Goal: Communication & Community: Answer question/provide support

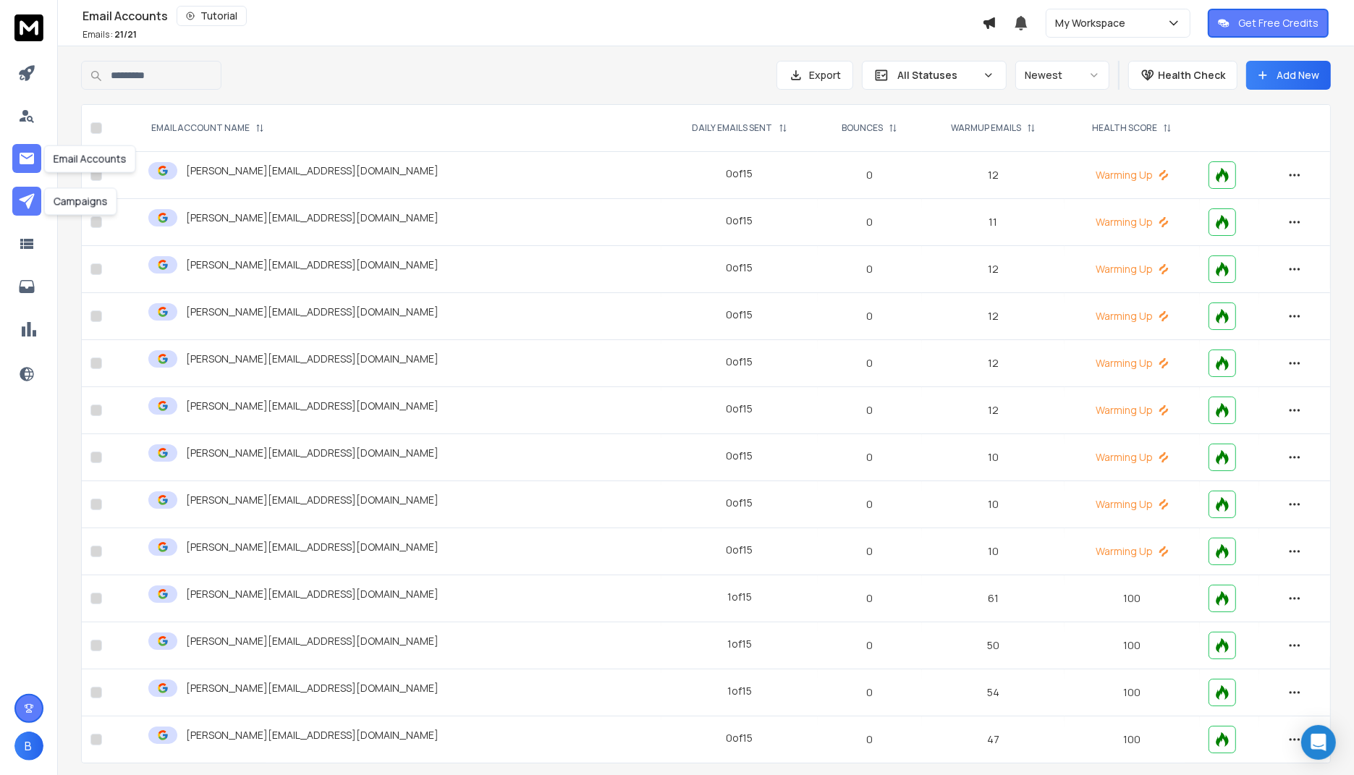
click at [26, 202] on icon at bounding box center [26, 200] width 17 height 17
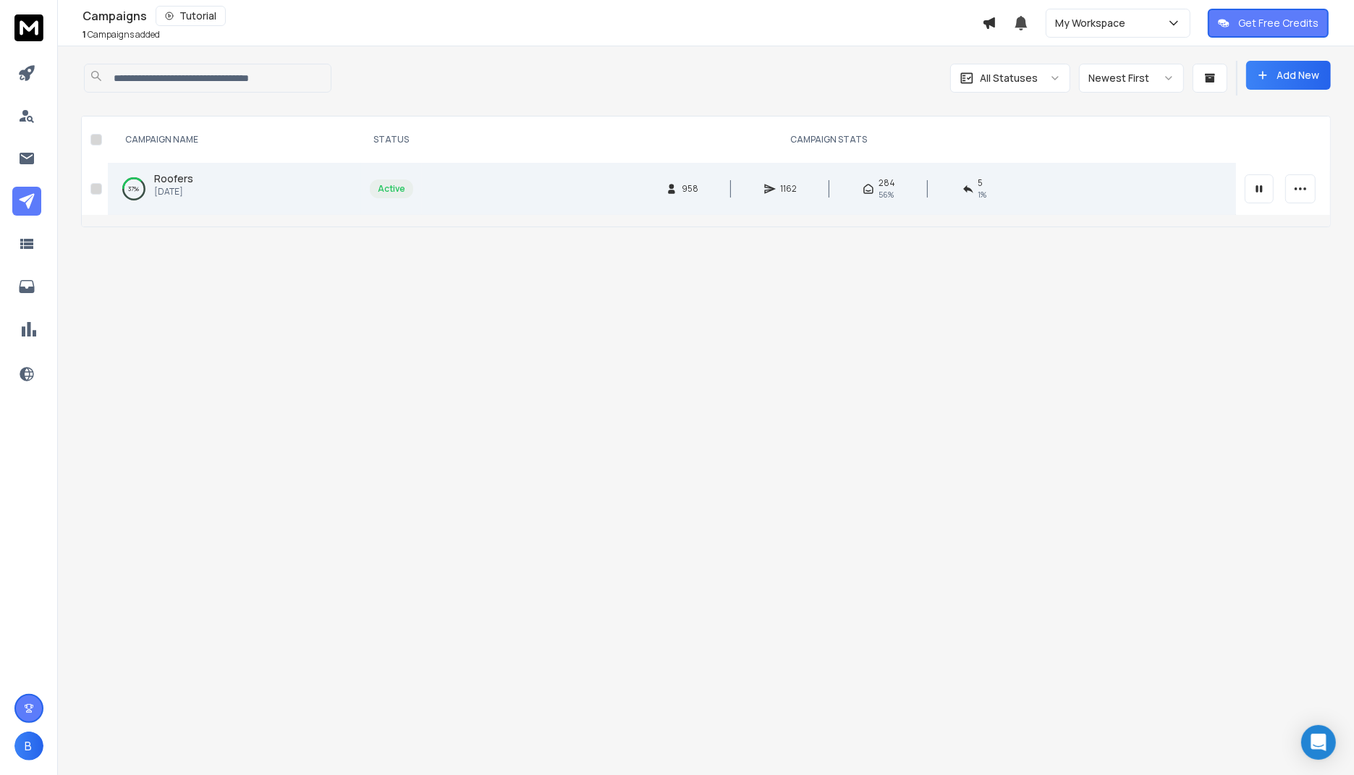
click at [207, 200] on div "37 % Roofers [DATE]" at bounding box center [234, 188] width 224 height 35
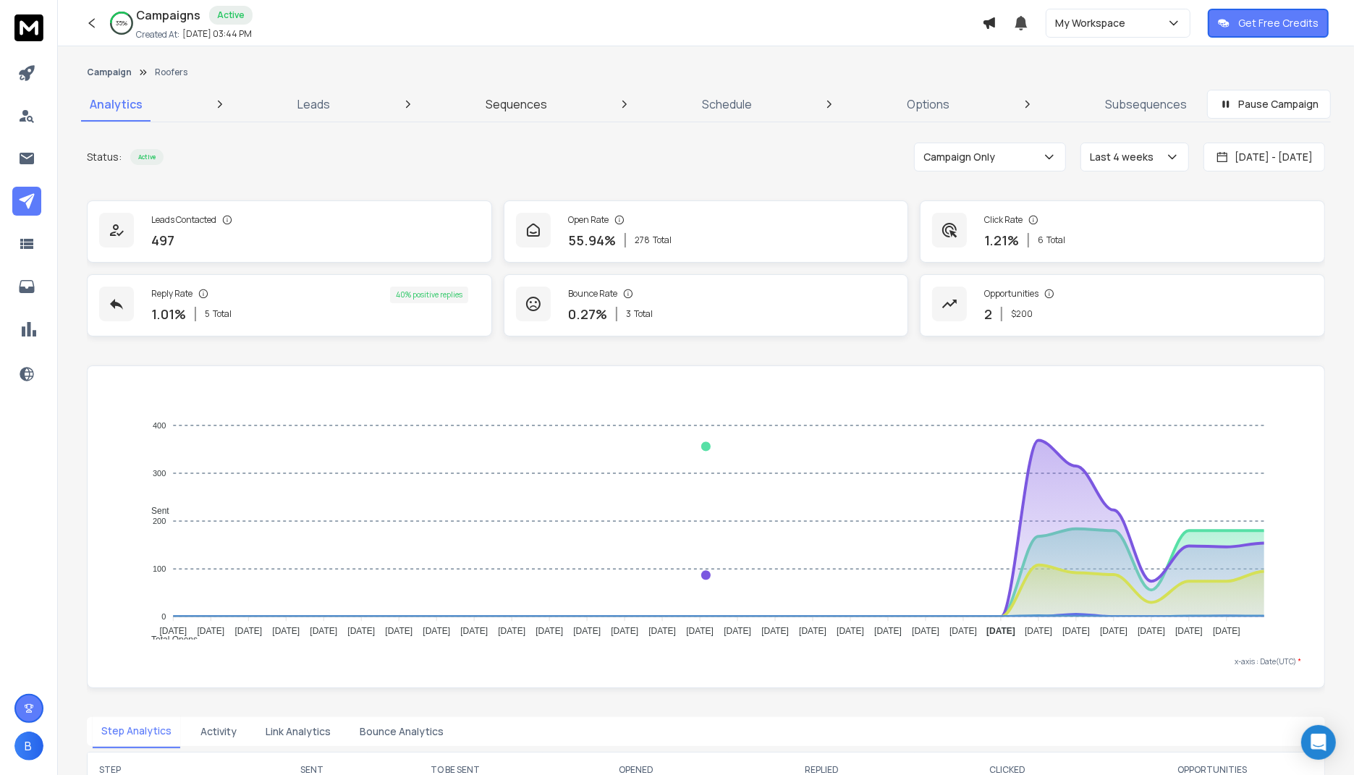
click at [512, 104] on p "Sequences" at bounding box center [517, 104] width 62 height 17
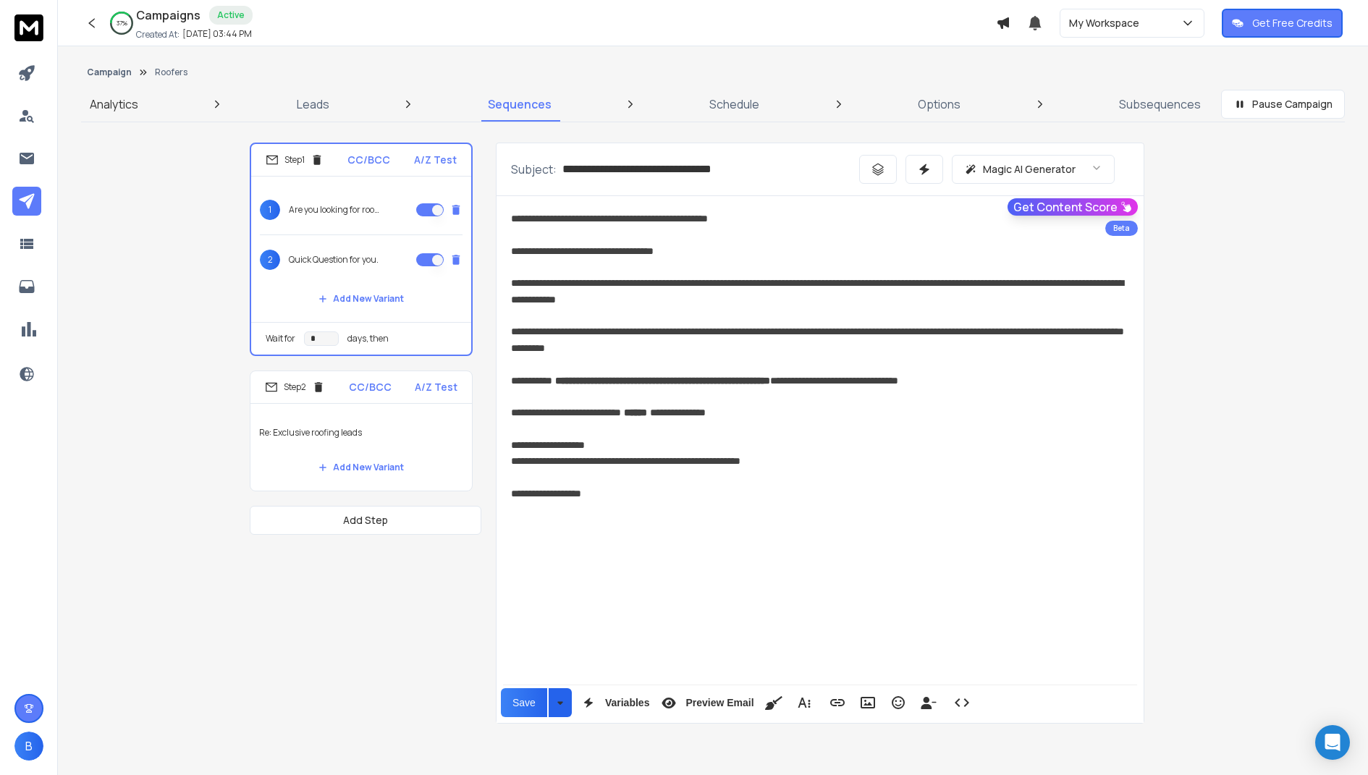
click at [122, 111] on p "Analytics" at bounding box center [114, 104] width 48 height 17
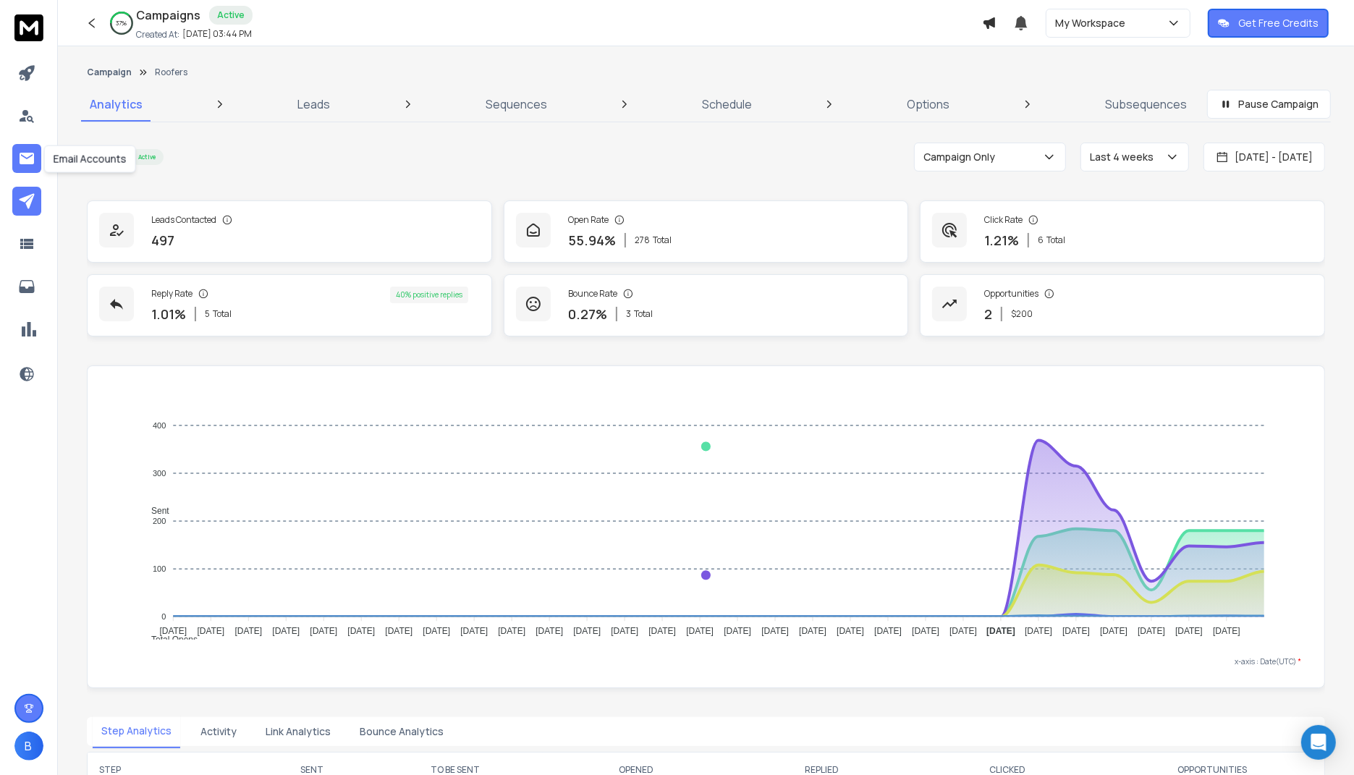
click at [21, 151] on icon at bounding box center [26, 158] width 17 height 17
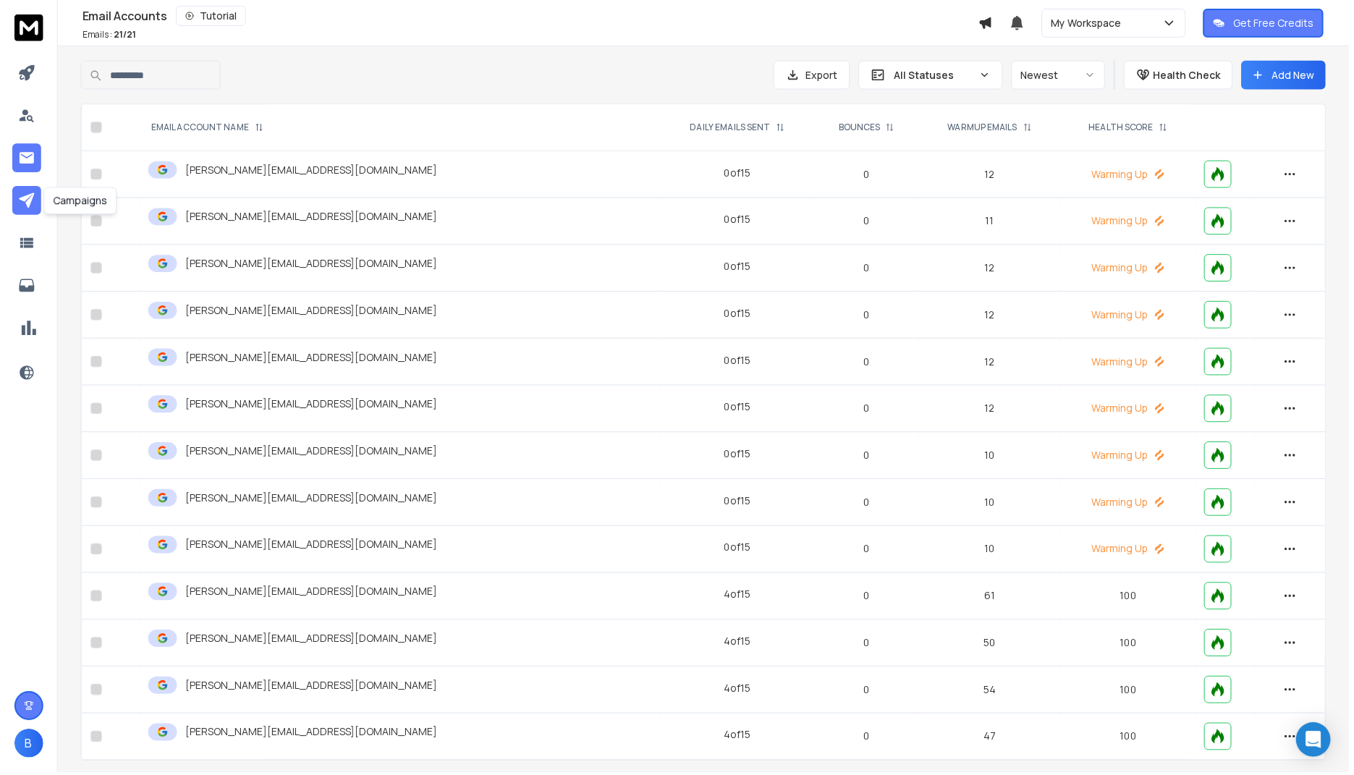
click at [24, 196] on icon at bounding box center [26, 200] width 17 height 17
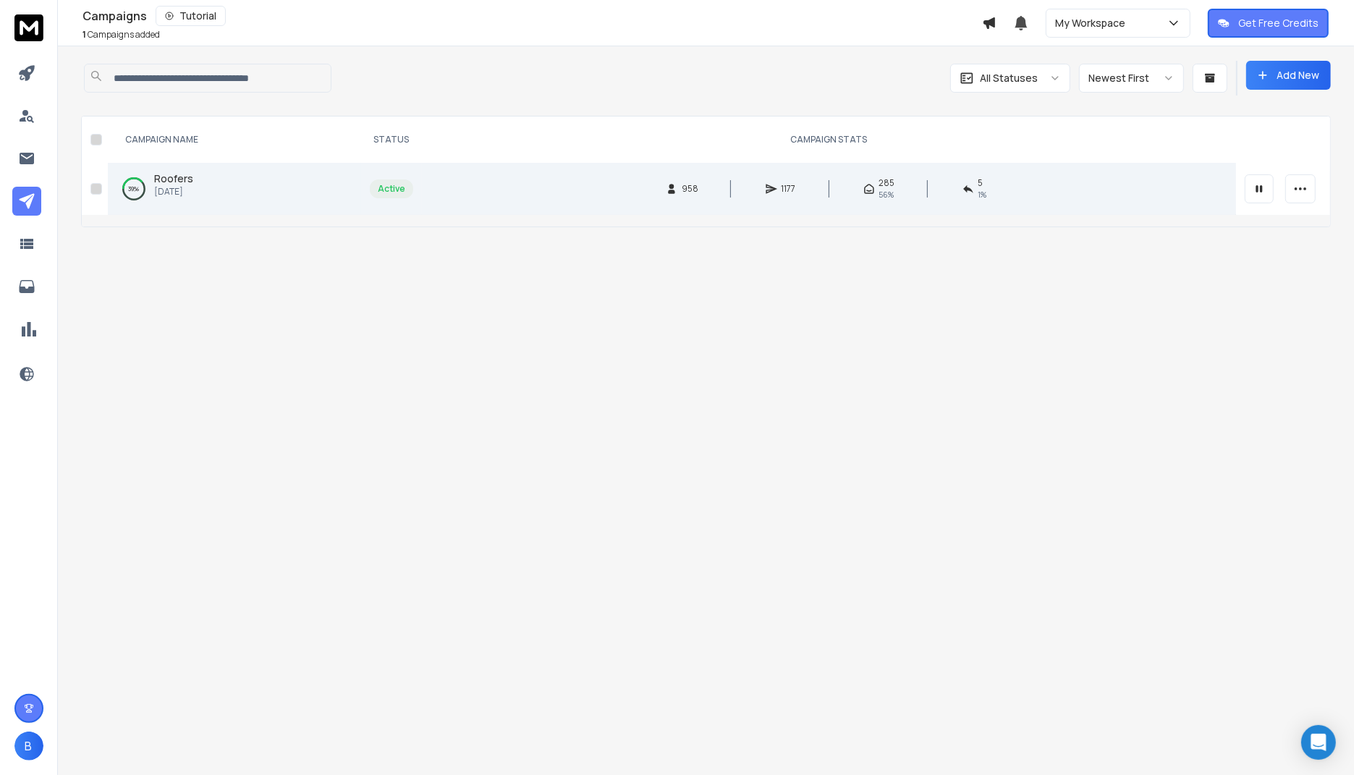
click at [309, 194] on div "39 % Roofers [DATE]" at bounding box center [234, 188] width 224 height 35
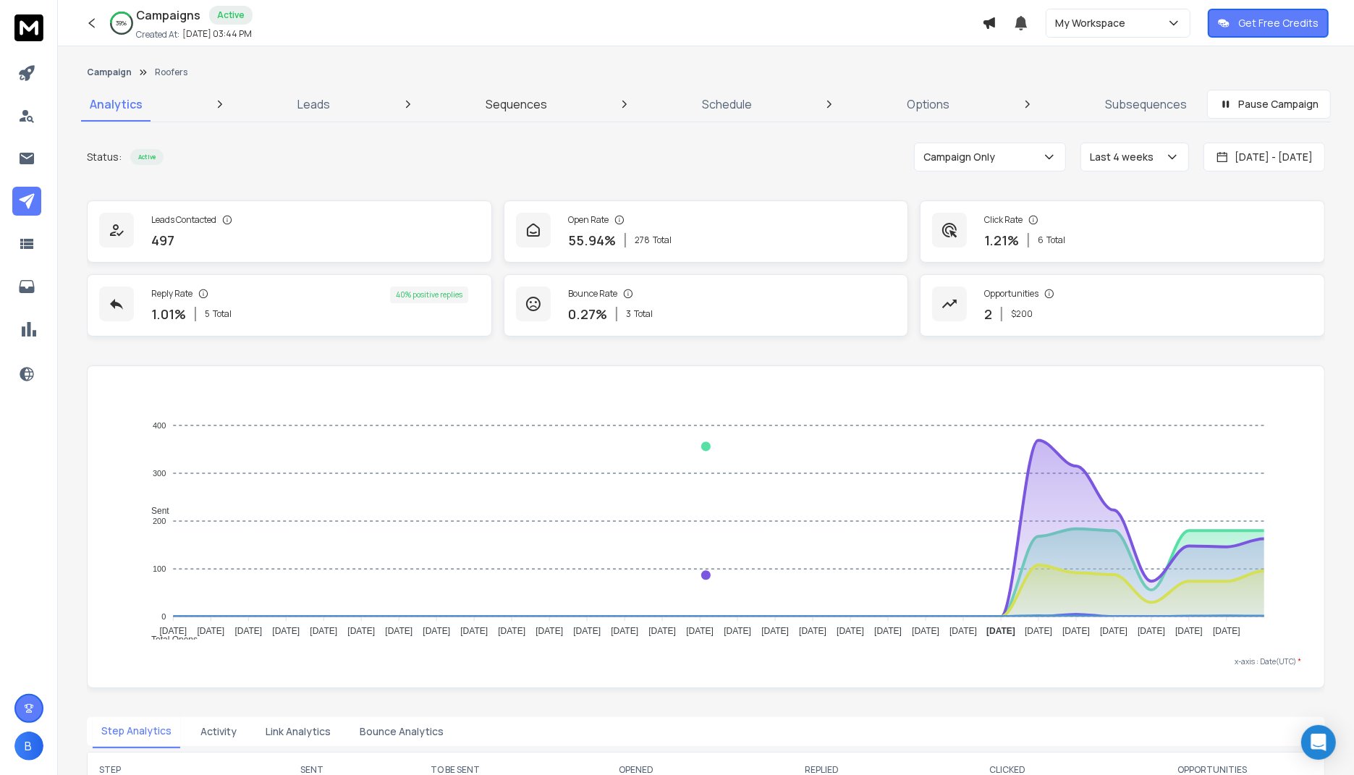
click at [520, 106] on p "Sequences" at bounding box center [517, 104] width 62 height 17
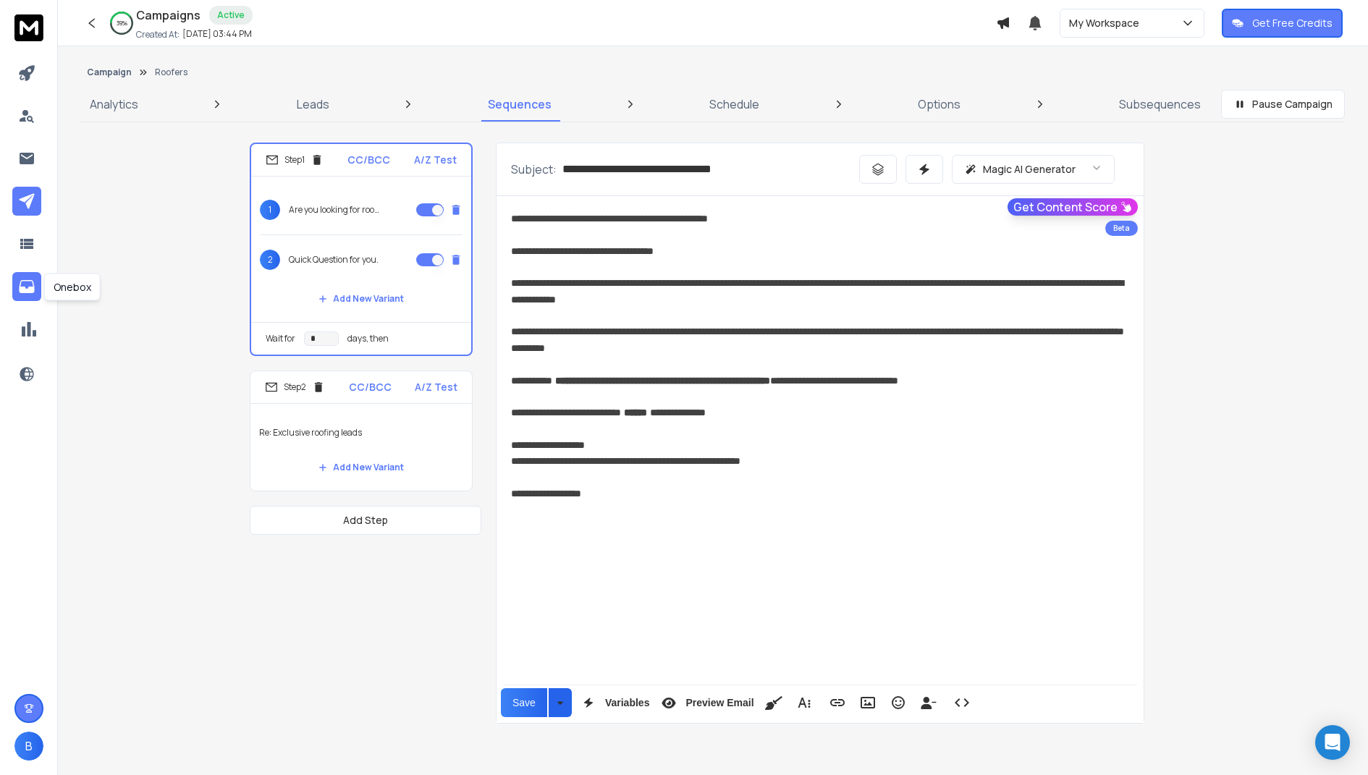
click at [25, 288] on icon at bounding box center [26, 286] width 17 height 17
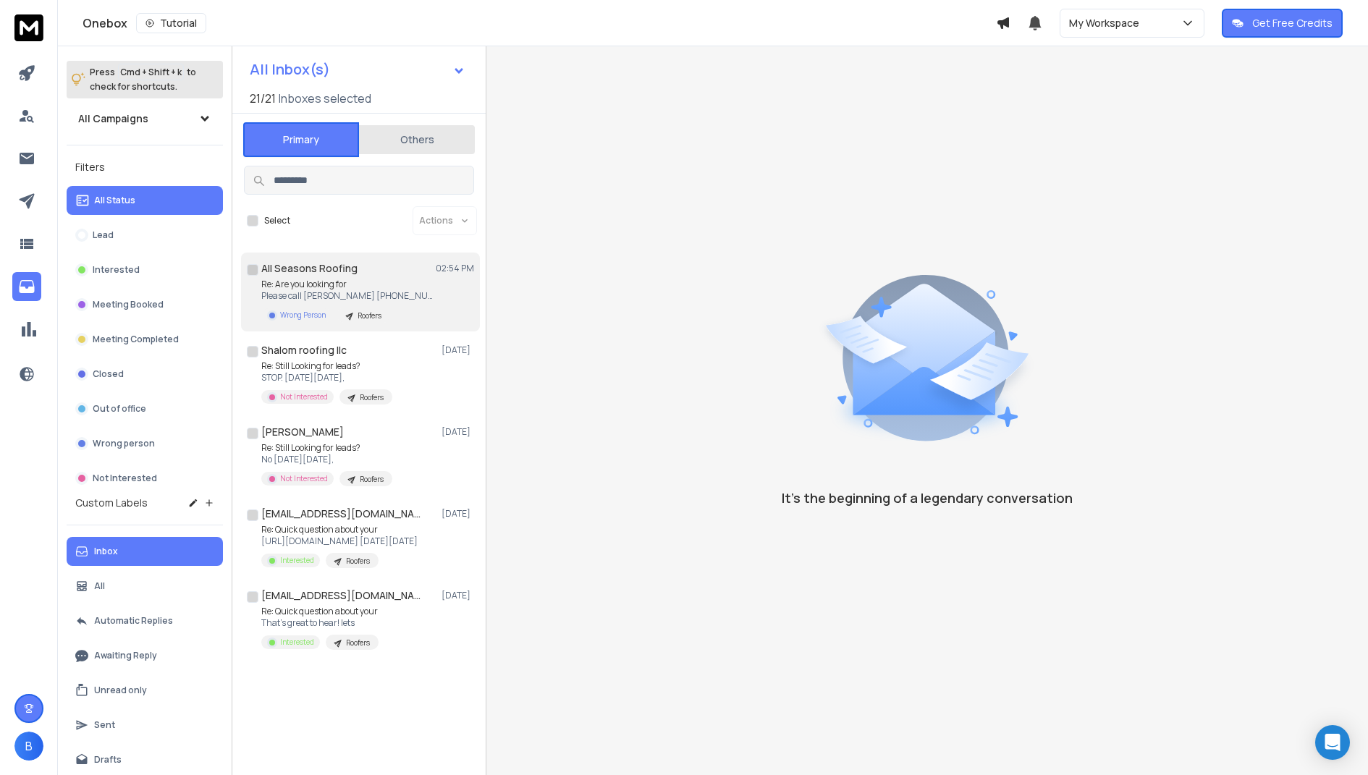
click at [402, 269] on div "All Seasons Roofing 02:54 PM" at bounding box center [367, 268] width 213 height 14
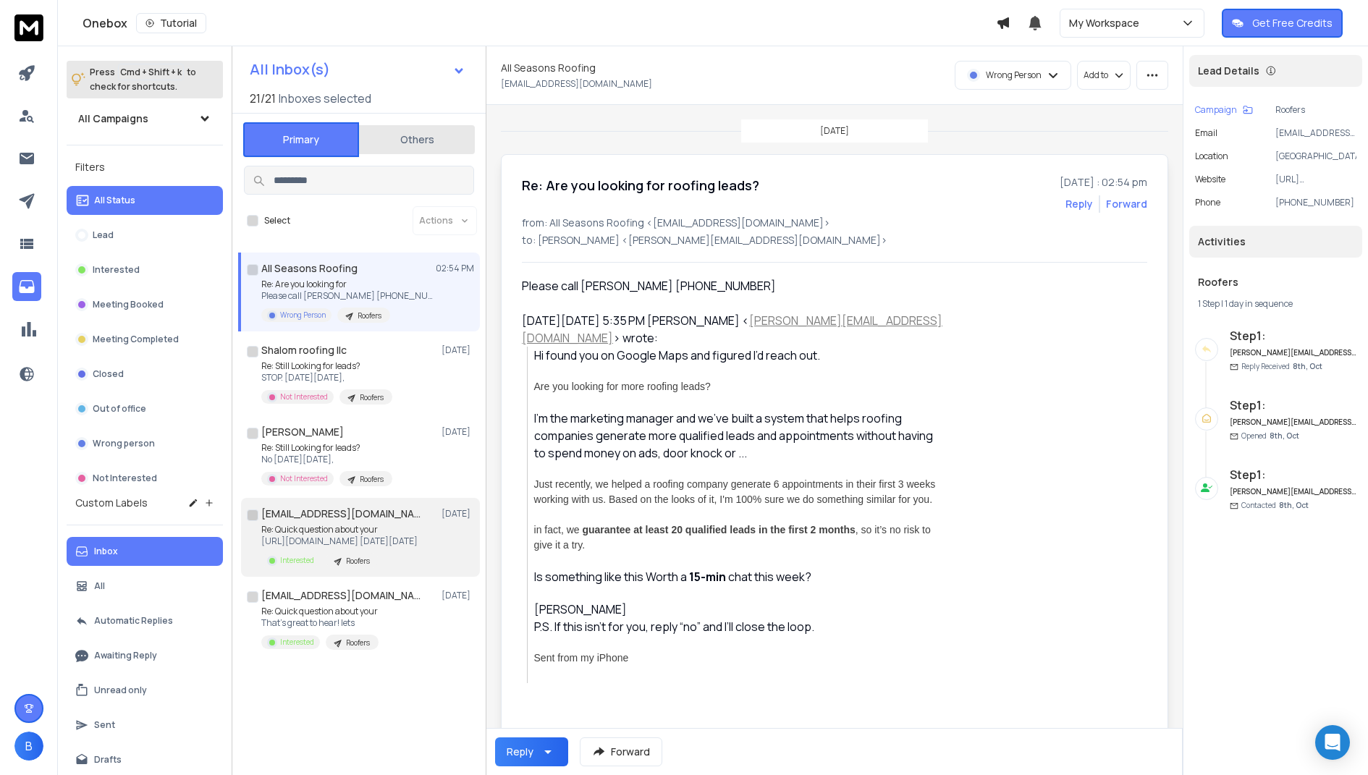
click at [418, 529] on p "Re: Quick question about your" at bounding box center [339, 530] width 156 height 12
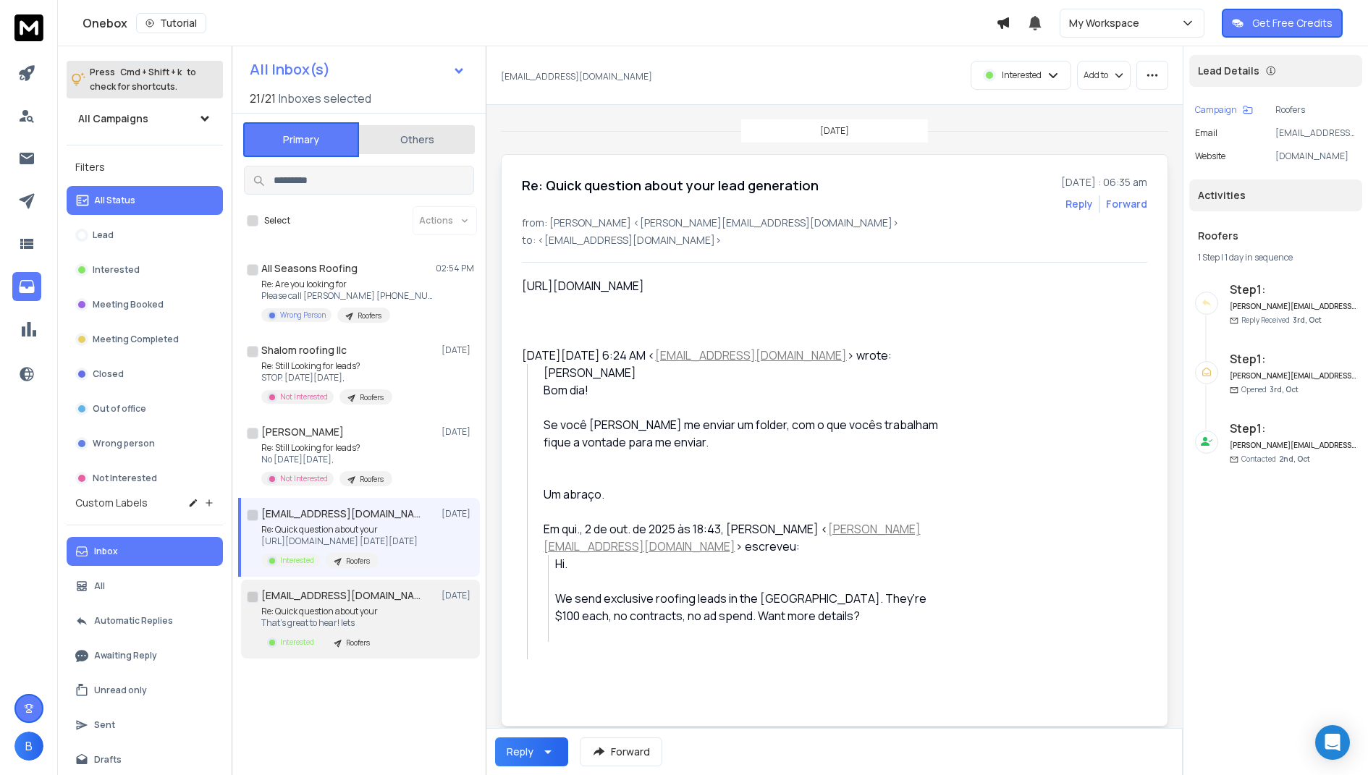
click at [397, 592] on div "[EMAIL_ADDRESS][DOMAIN_NAME] [DATE]" at bounding box center [367, 595] width 213 height 14
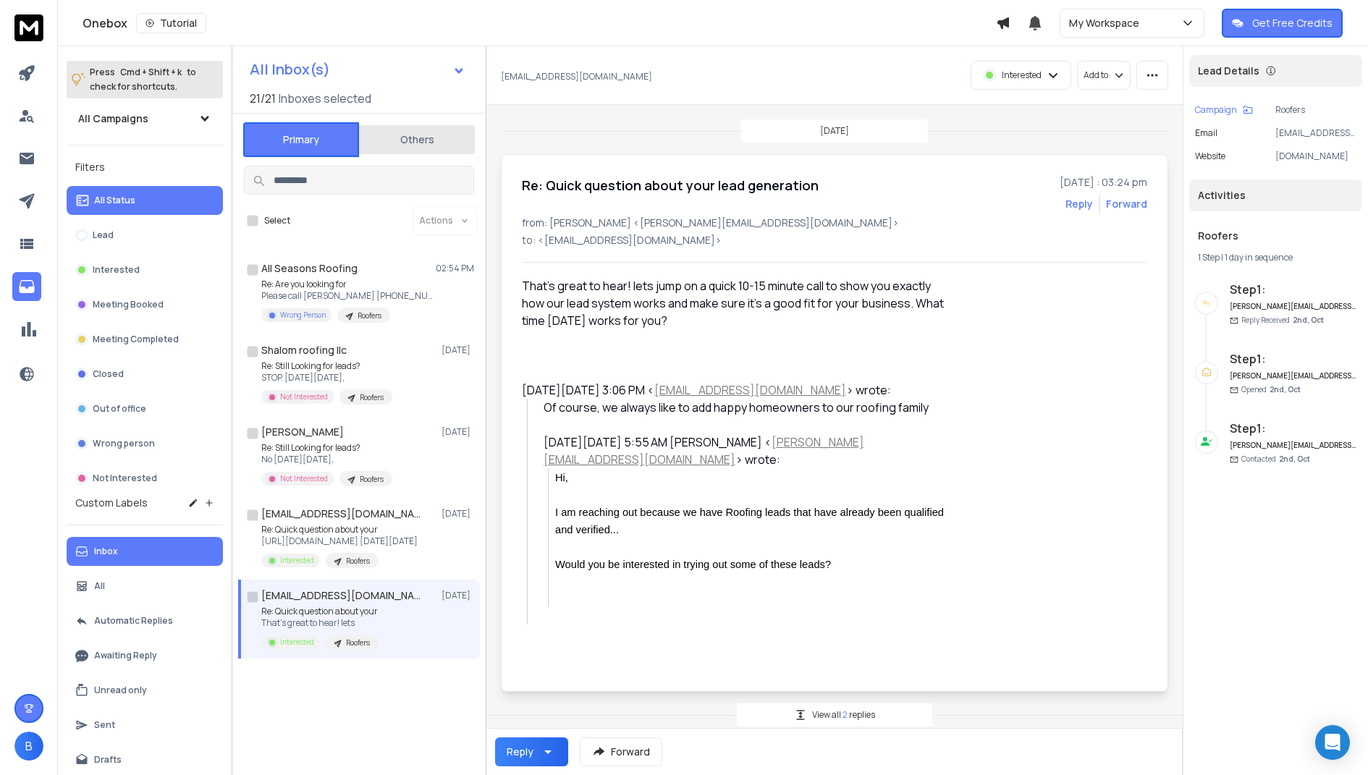
click at [522, 754] on div "Reply" at bounding box center [520, 752] width 27 height 14
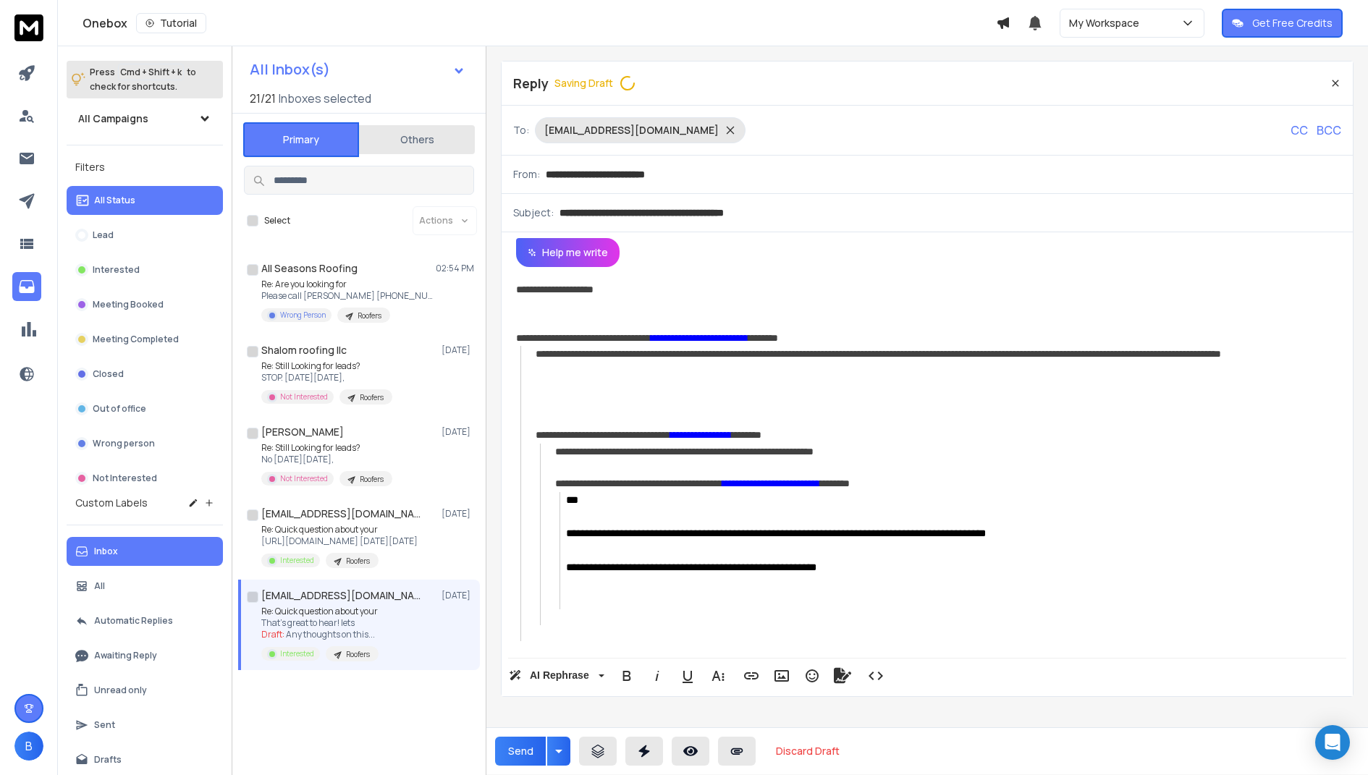
click at [514, 750] on button "Send" at bounding box center [520, 751] width 51 height 29
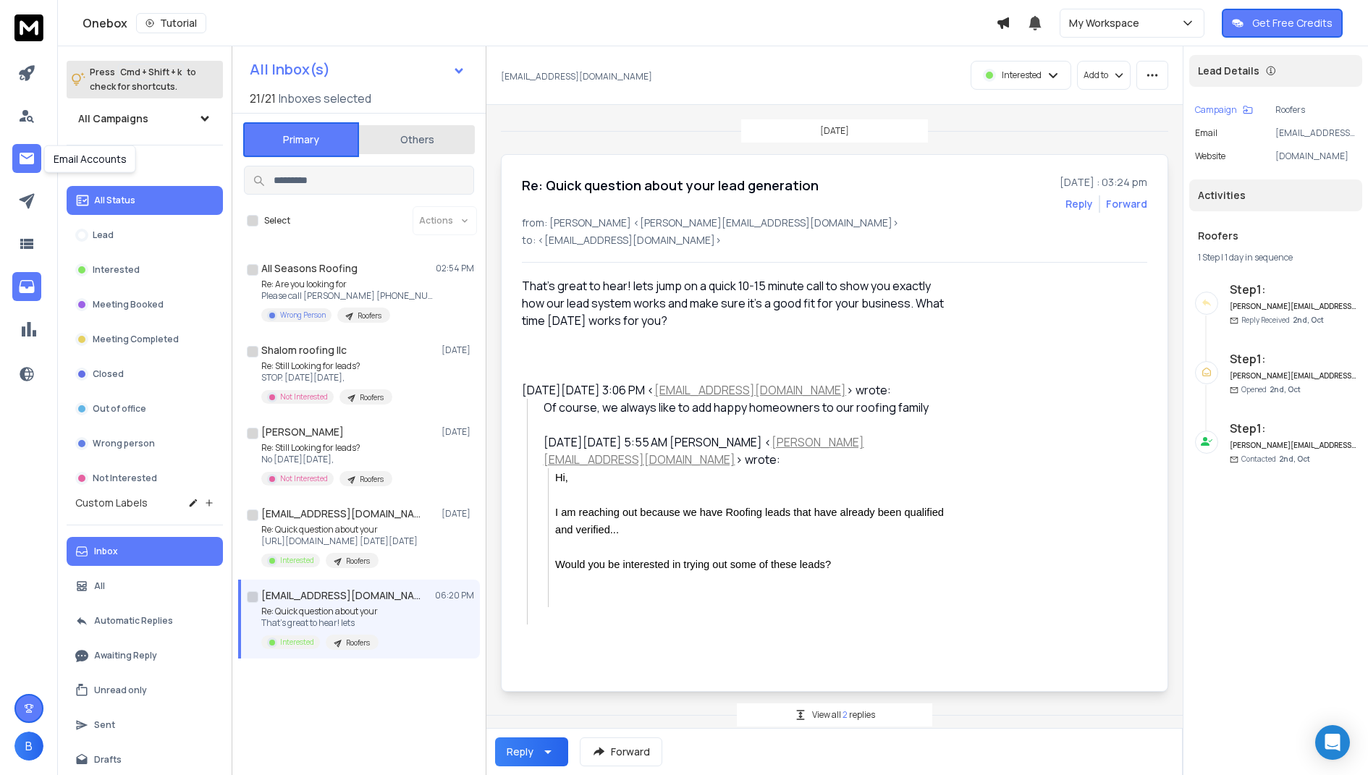
click at [35, 153] on link at bounding box center [26, 158] width 29 height 29
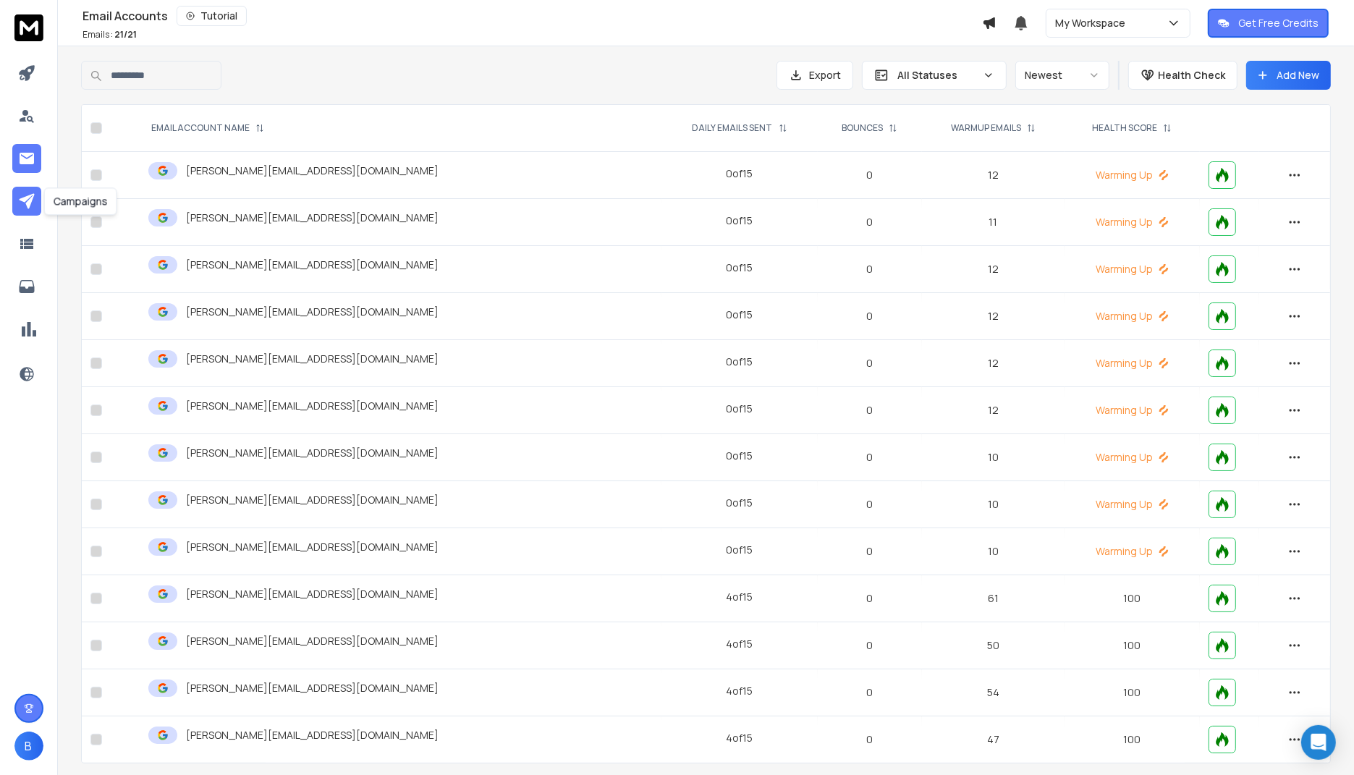
click at [25, 200] on icon at bounding box center [26, 201] width 15 height 15
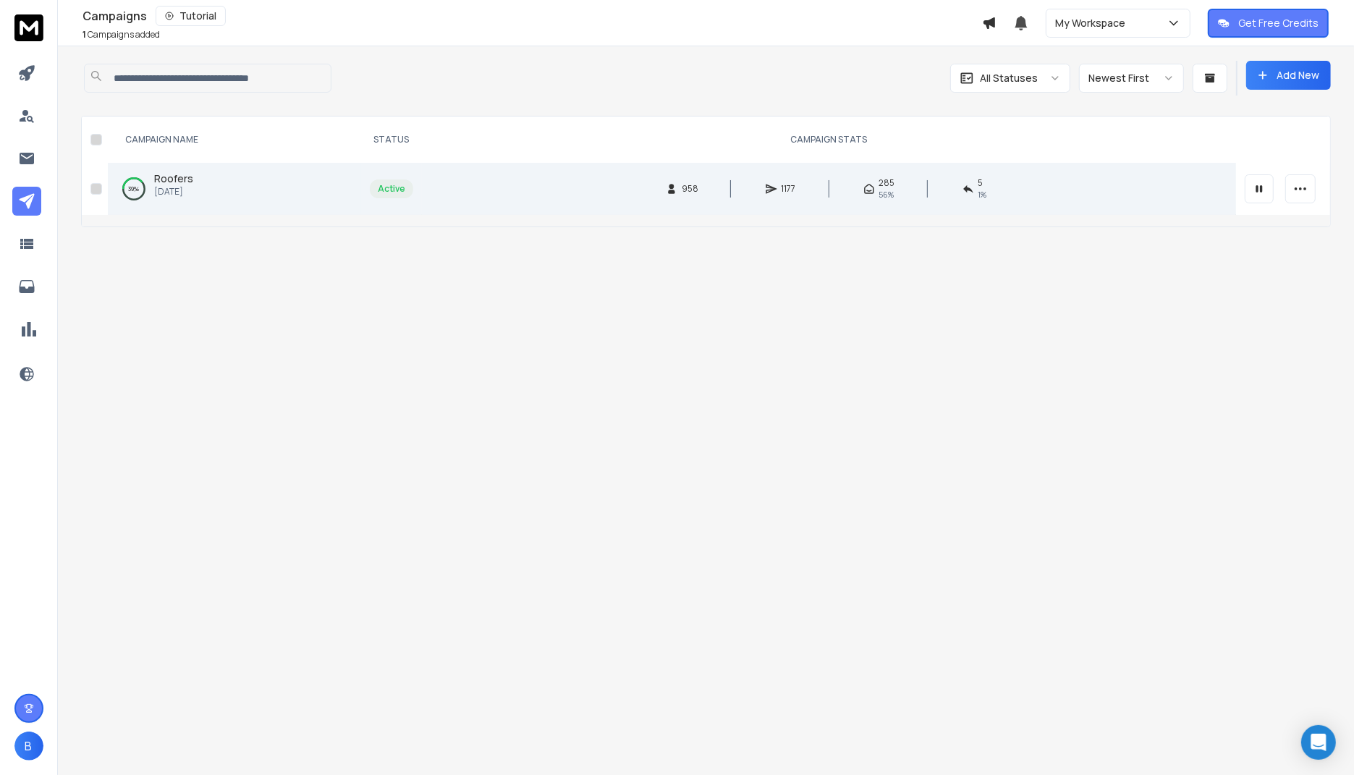
click at [331, 182] on div "39 % Roofers [DATE]" at bounding box center [234, 188] width 224 height 35
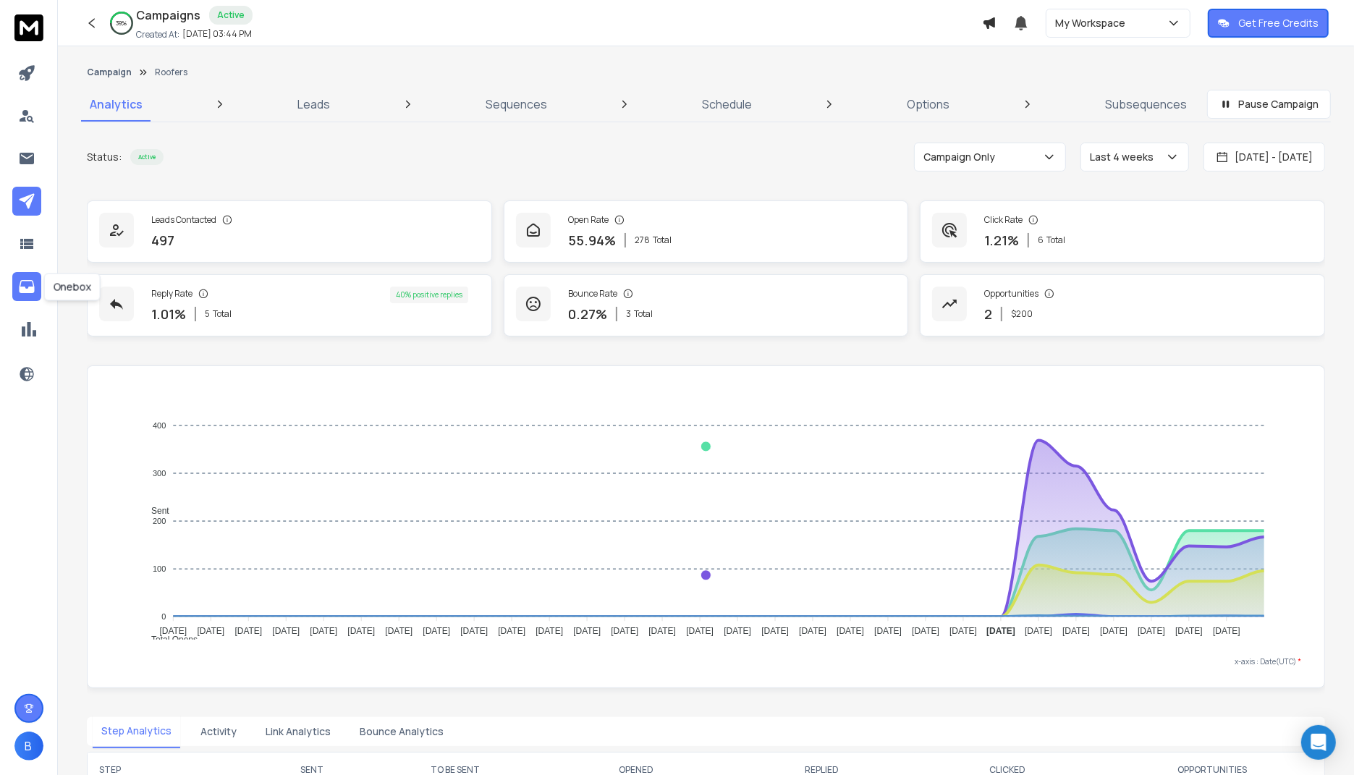
click at [20, 279] on icon at bounding box center [26, 286] width 17 height 17
